Goal: Navigation & Orientation: Find specific page/section

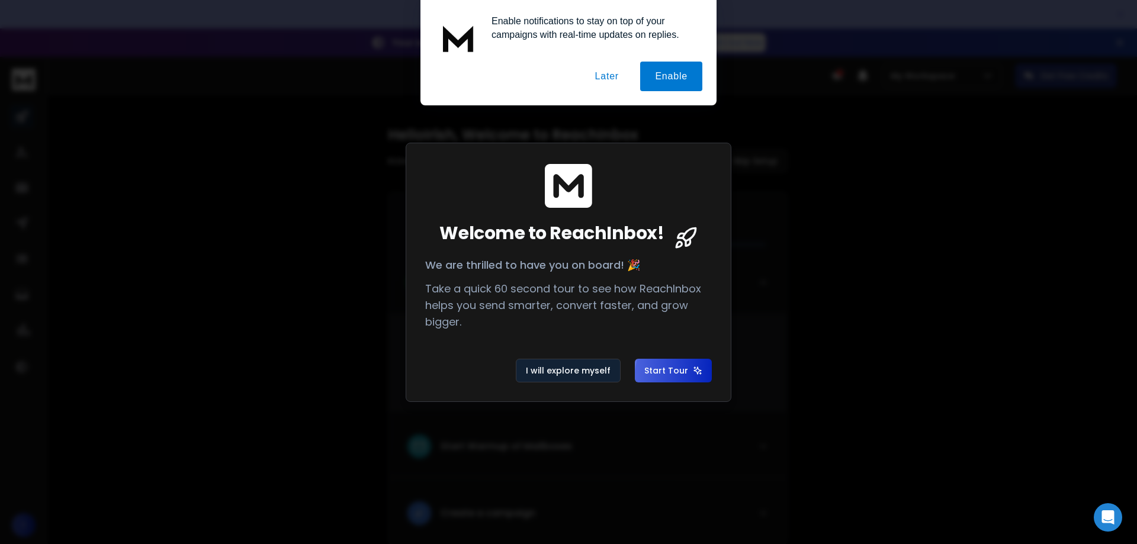
click at [611, 373] on button "I will explore myself" at bounding box center [568, 371] width 105 height 24
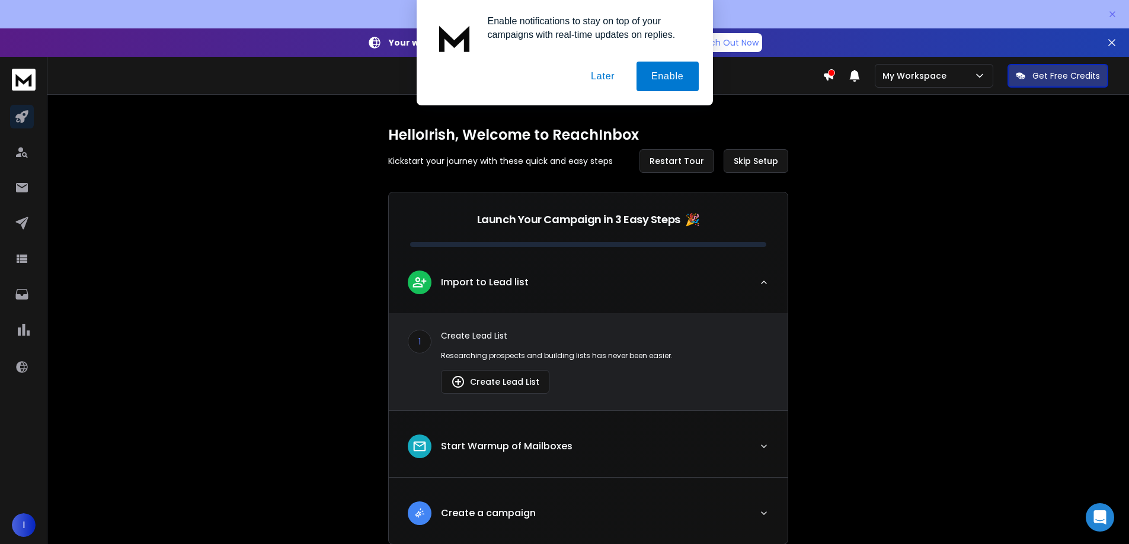
click at [605, 73] on button "Later" at bounding box center [602, 77] width 53 height 30
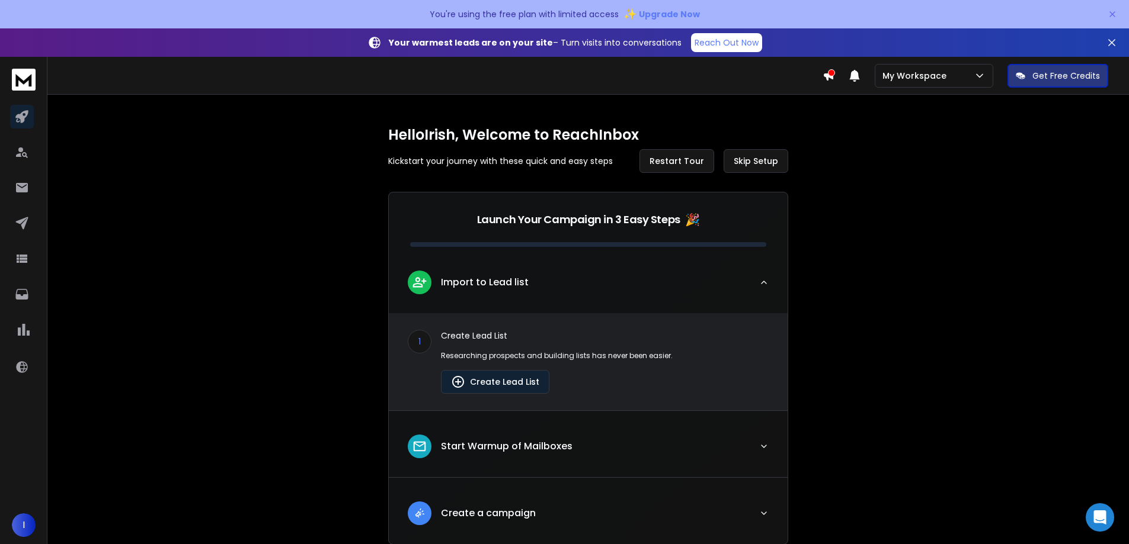
drag, startPoint x: 509, startPoint y: 370, endPoint x: 514, endPoint y: 380, distance: 11.7
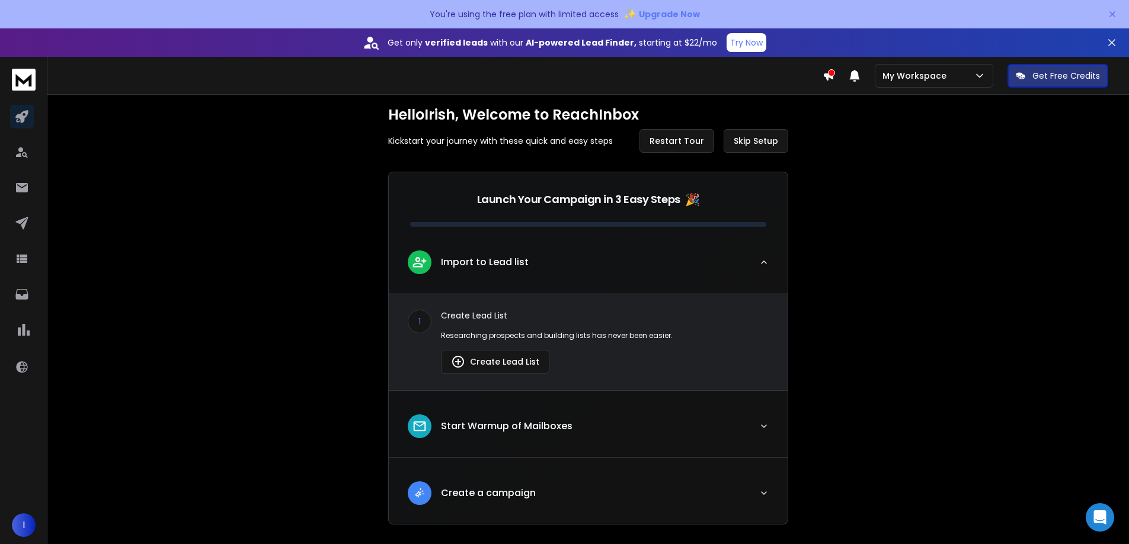
scroll to position [31, 0]
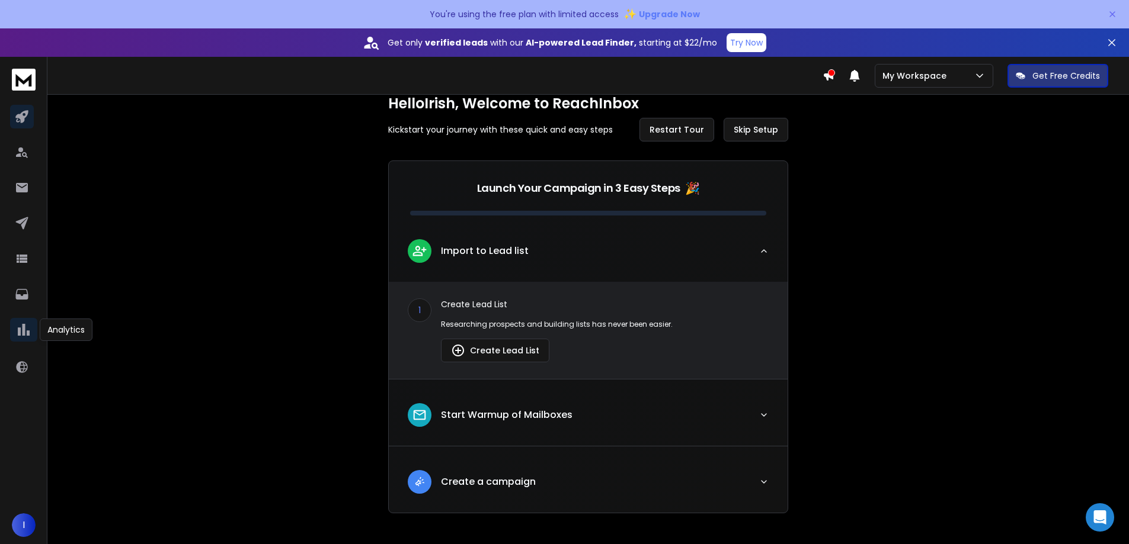
click at [27, 334] on icon at bounding box center [24, 330] width 12 height 12
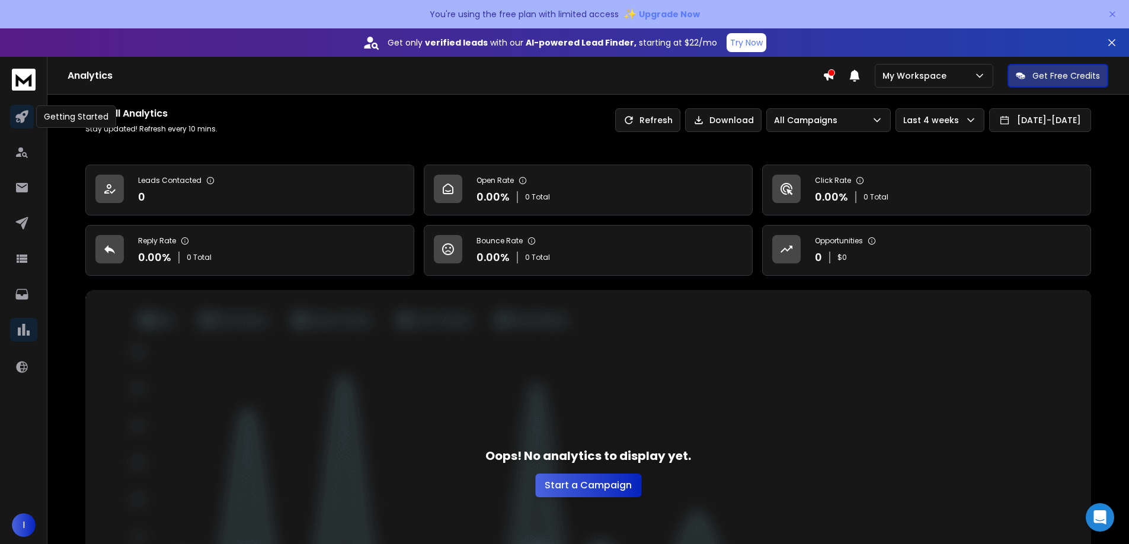
click at [15, 113] on icon at bounding box center [22, 117] width 14 height 14
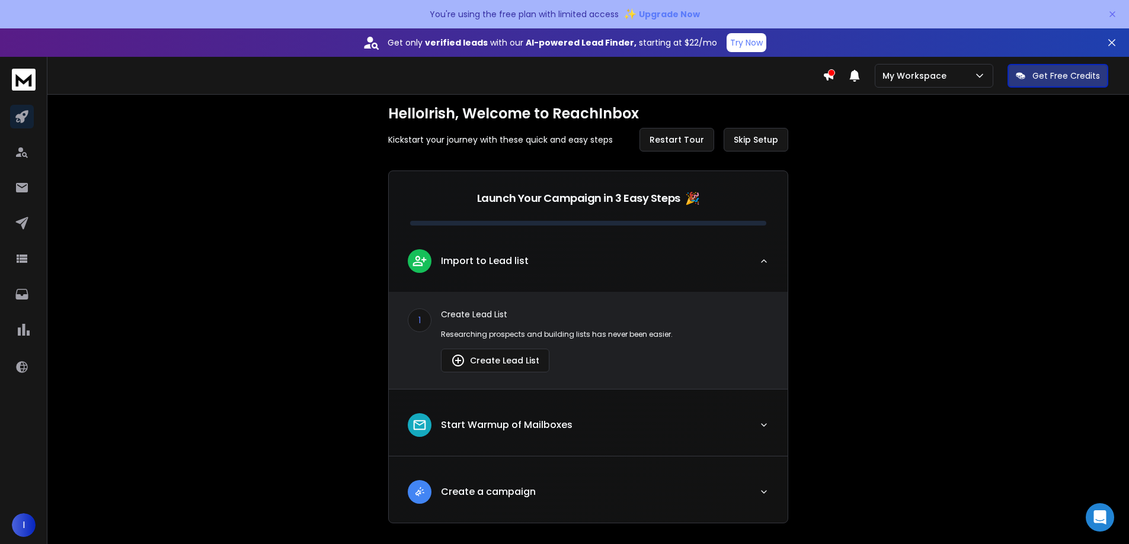
scroll to position [31, 0]
